Goal: Find specific page/section: Find specific page/section

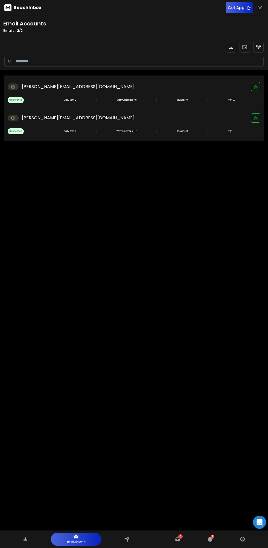
click at [25, 539] on icon at bounding box center [26, 539] width 4 height 4
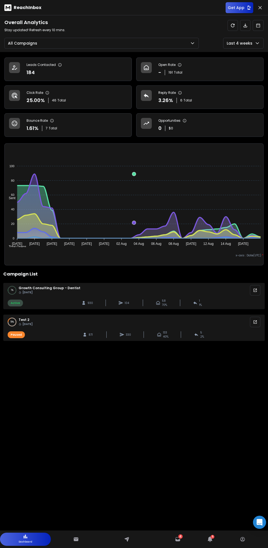
click at [255, 290] on icon at bounding box center [255, 290] width 3 height 3
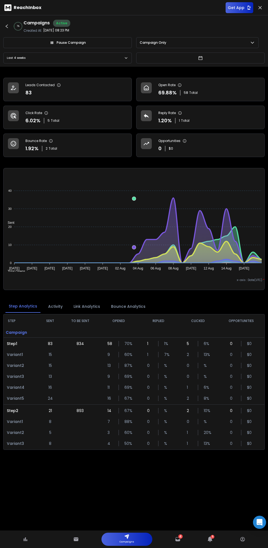
click at [55, 306] on button "Activity" at bounding box center [55, 306] width 21 height 12
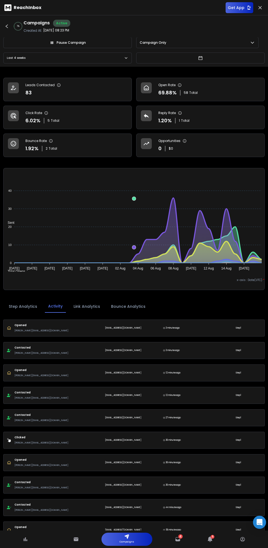
click at [181, 546] on div "Campaigns 4 5" at bounding box center [134, 539] width 268 height 18
click at [189, 543] on div "4" at bounding box center [177, 539] width 51 height 13
